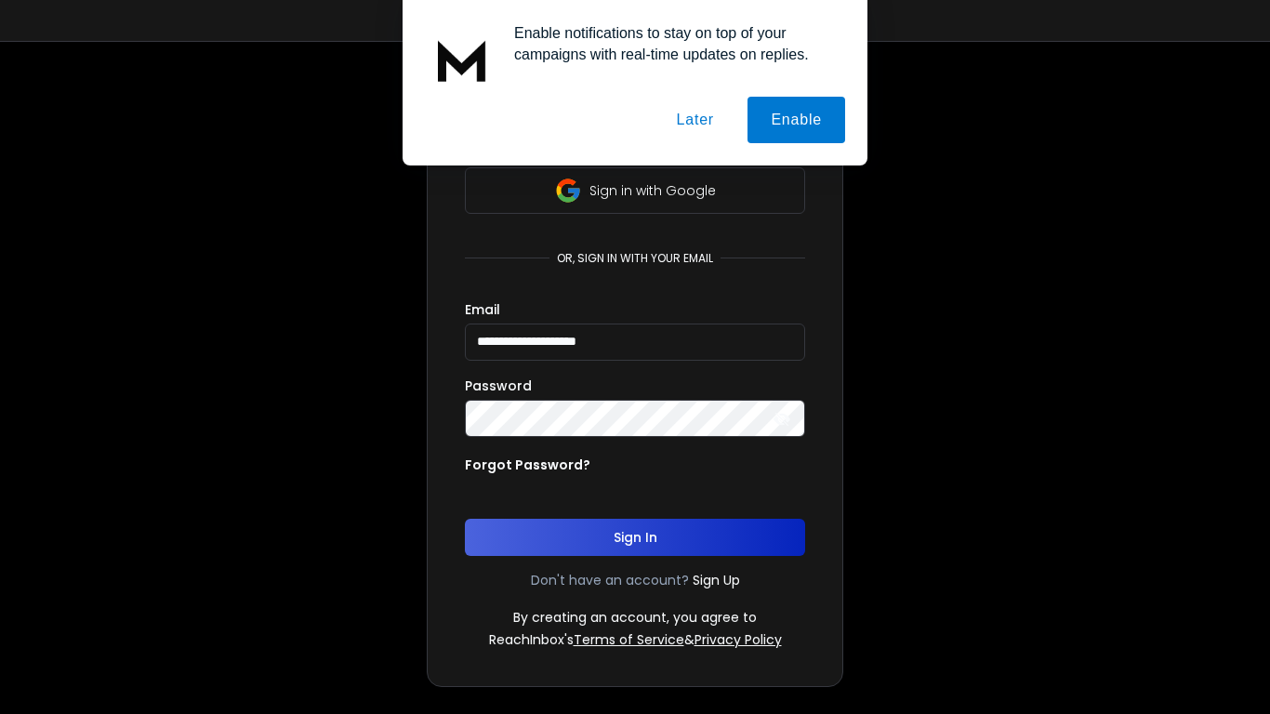
type input "**********"
click at [635, 536] on button "Sign In" at bounding box center [635, 537] width 340 height 37
